Goal: Task Accomplishment & Management: Manage account settings

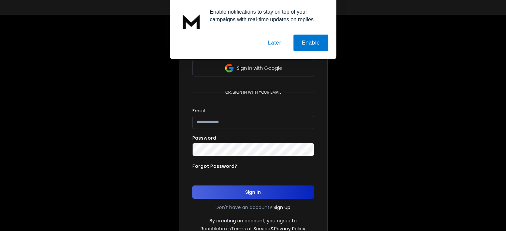
click at [358, 60] on div "Welcome to ReachInbox 10x your leads, meetings and deals. Sign In Sign in with …" at bounding box center [253, 136] width 506 height 217
click at [275, 46] on button "Later" at bounding box center [274, 43] width 30 height 17
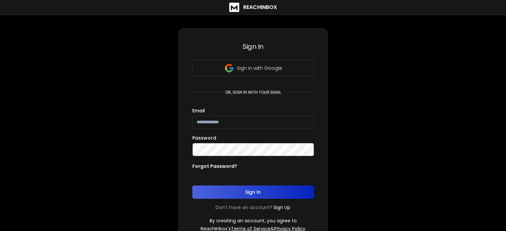
type input "**********"
click at [250, 198] on button "Sign In" at bounding box center [253, 192] width 122 height 13
click at [271, 186] on button "Sign In" at bounding box center [253, 192] width 122 height 13
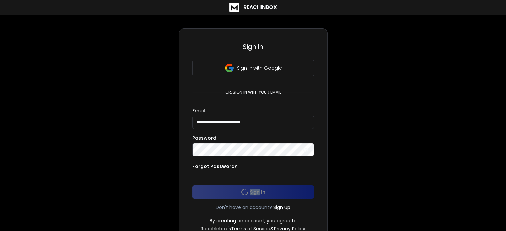
click at [271, 186] on div "Sign In Sign Up" at bounding box center [253, 192] width 122 height 13
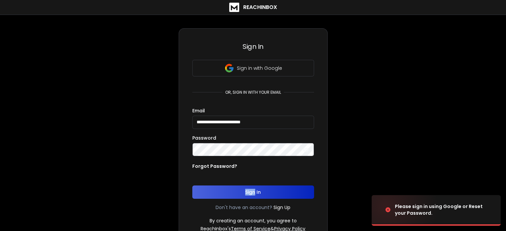
scroll to position [38, 0]
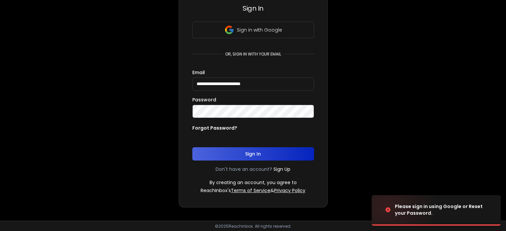
click at [308, 111] on icon at bounding box center [306, 112] width 6 height 4
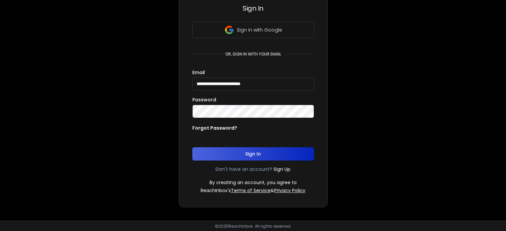
click at [304, 152] on button "Sign In" at bounding box center [253, 153] width 122 height 13
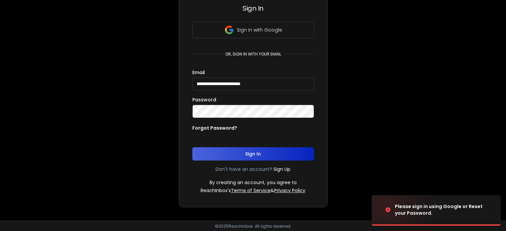
scroll to position [0, 0]
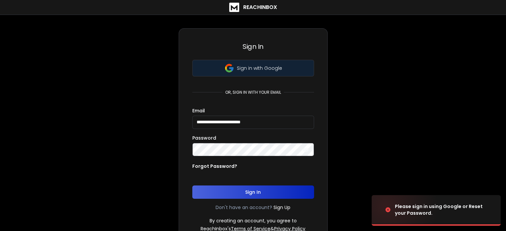
click at [247, 69] on p "Sign in with Google" at bounding box center [259, 68] width 45 height 7
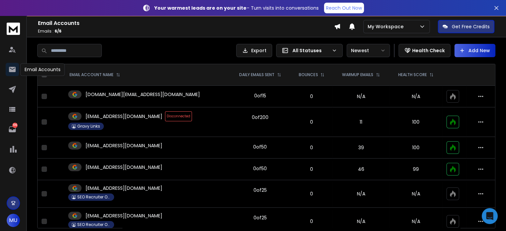
click at [13, 69] on icon at bounding box center [12, 69] width 8 height 8
click at [496, 10] on icon at bounding box center [496, 8] width 6 height 6
